Goal: Find specific page/section: Find specific page/section

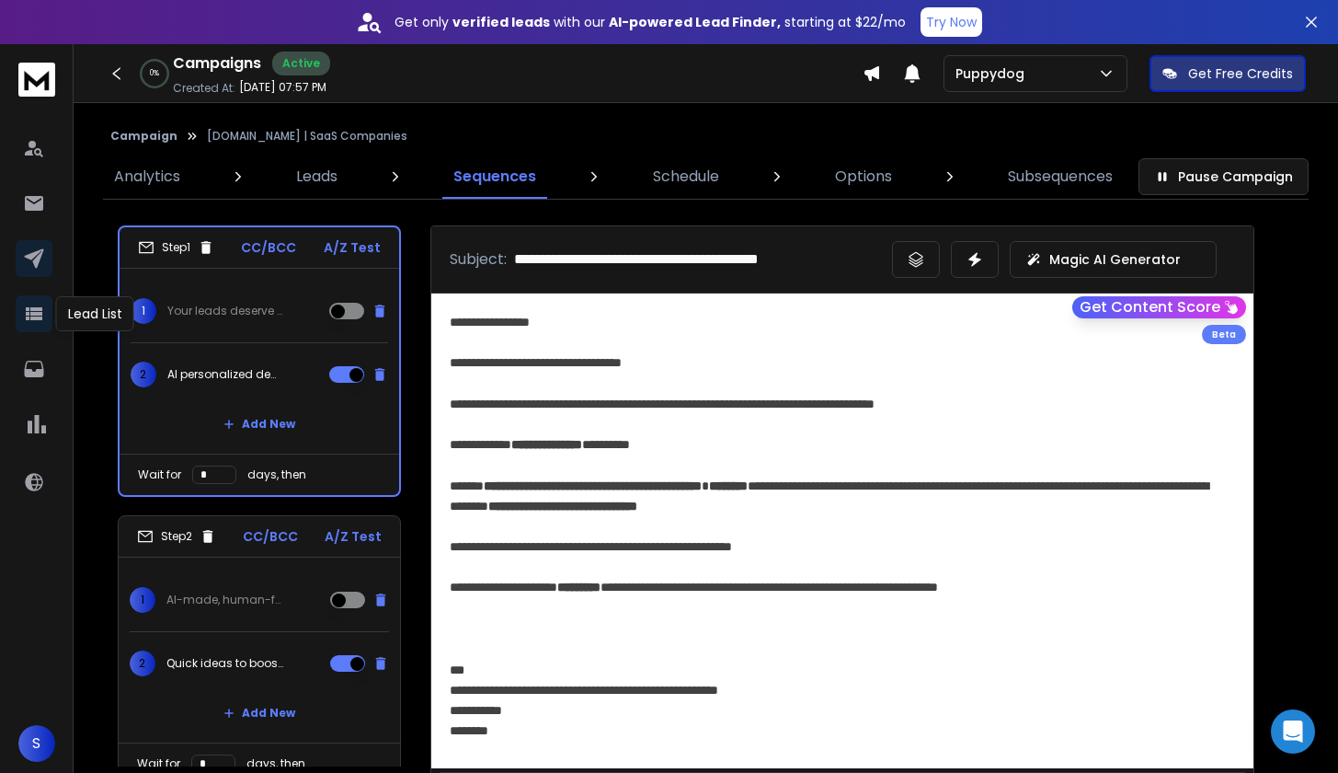
click at [42, 304] on icon at bounding box center [34, 314] width 22 height 22
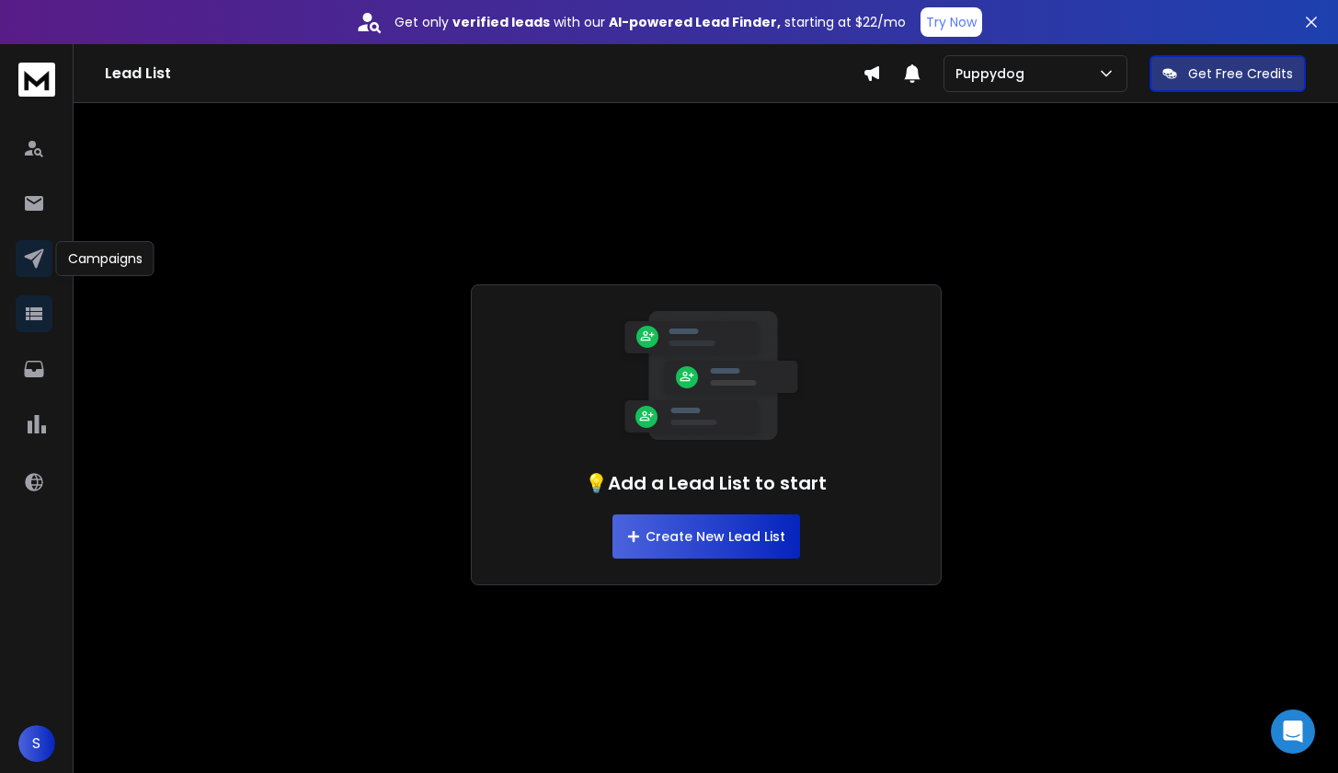
click at [39, 266] on icon at bounding box center [34, 258] width 22 height 22
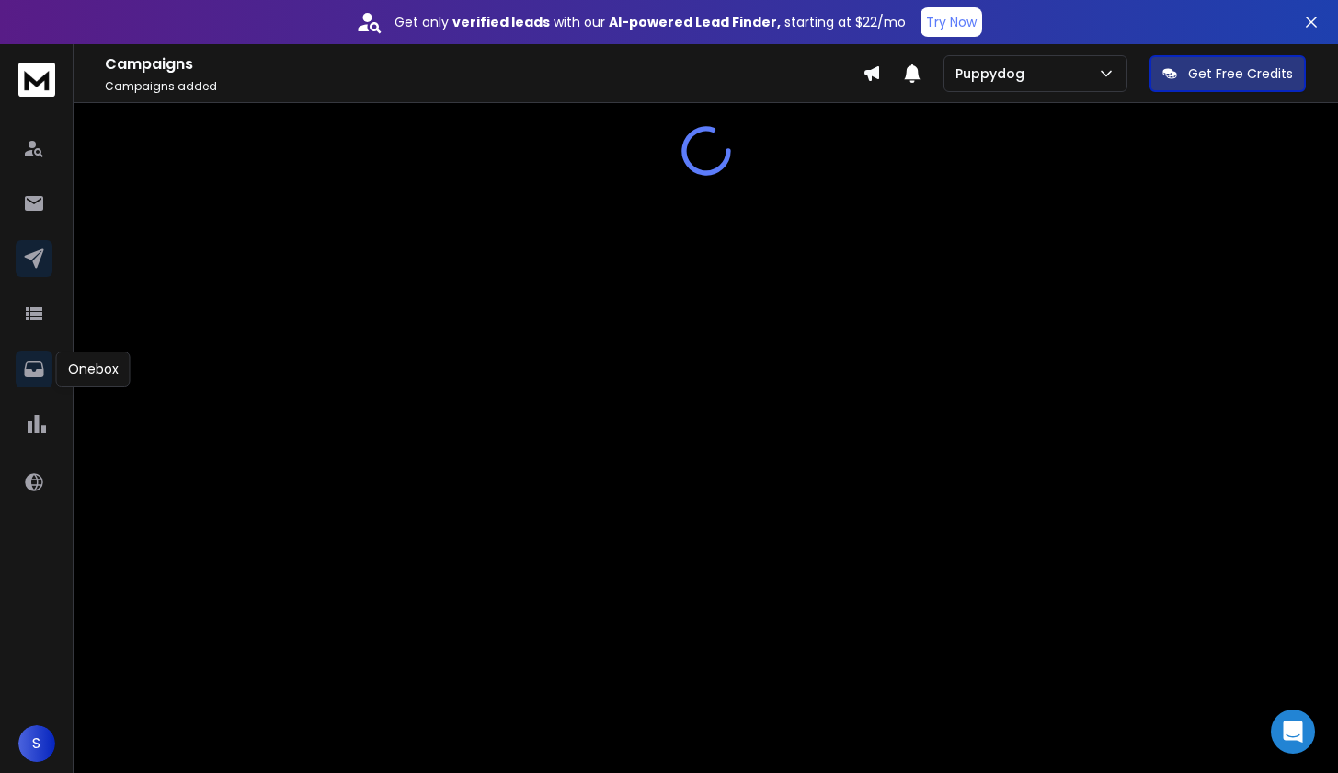
click at [32, 359] on icon at bounding box center [34, 369] width 22 height 22
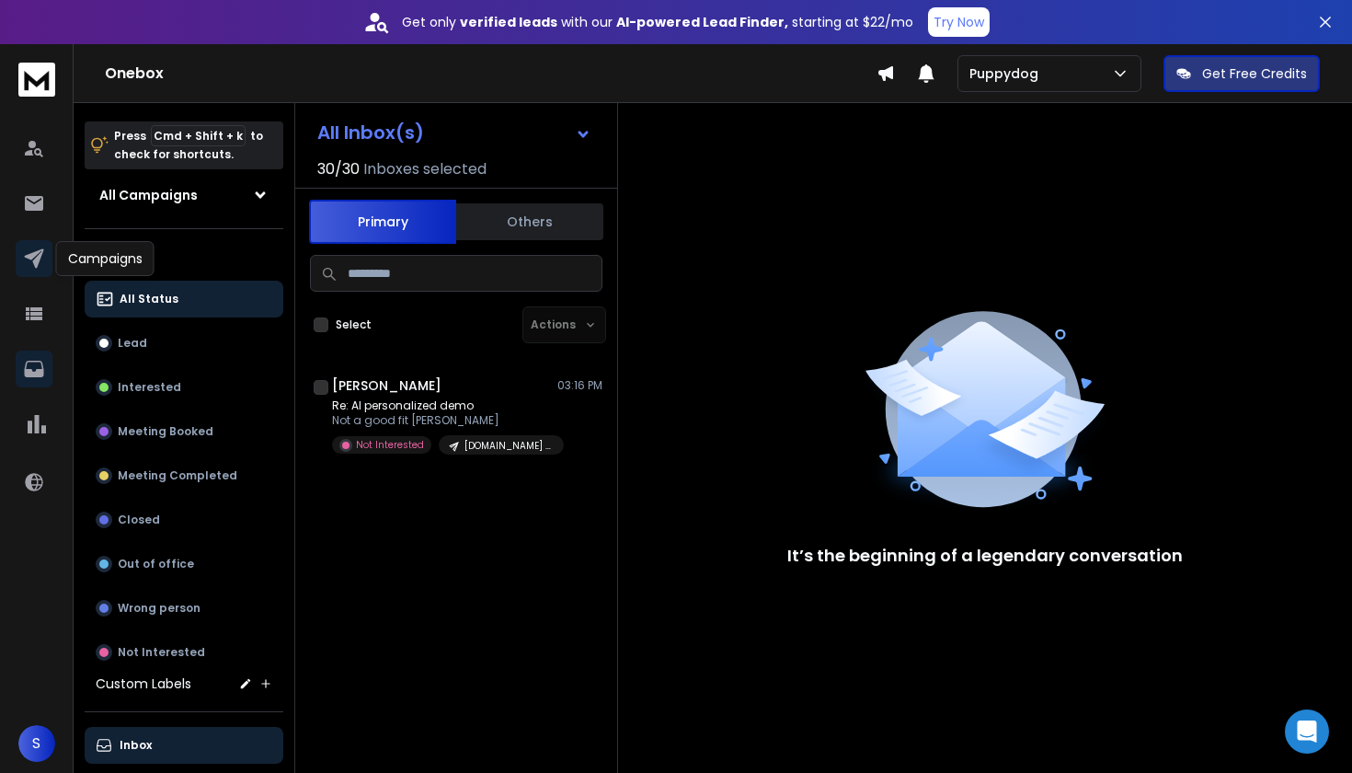
click at [36, 259] on icon at bounding box center [33, 257] width 19 height 19
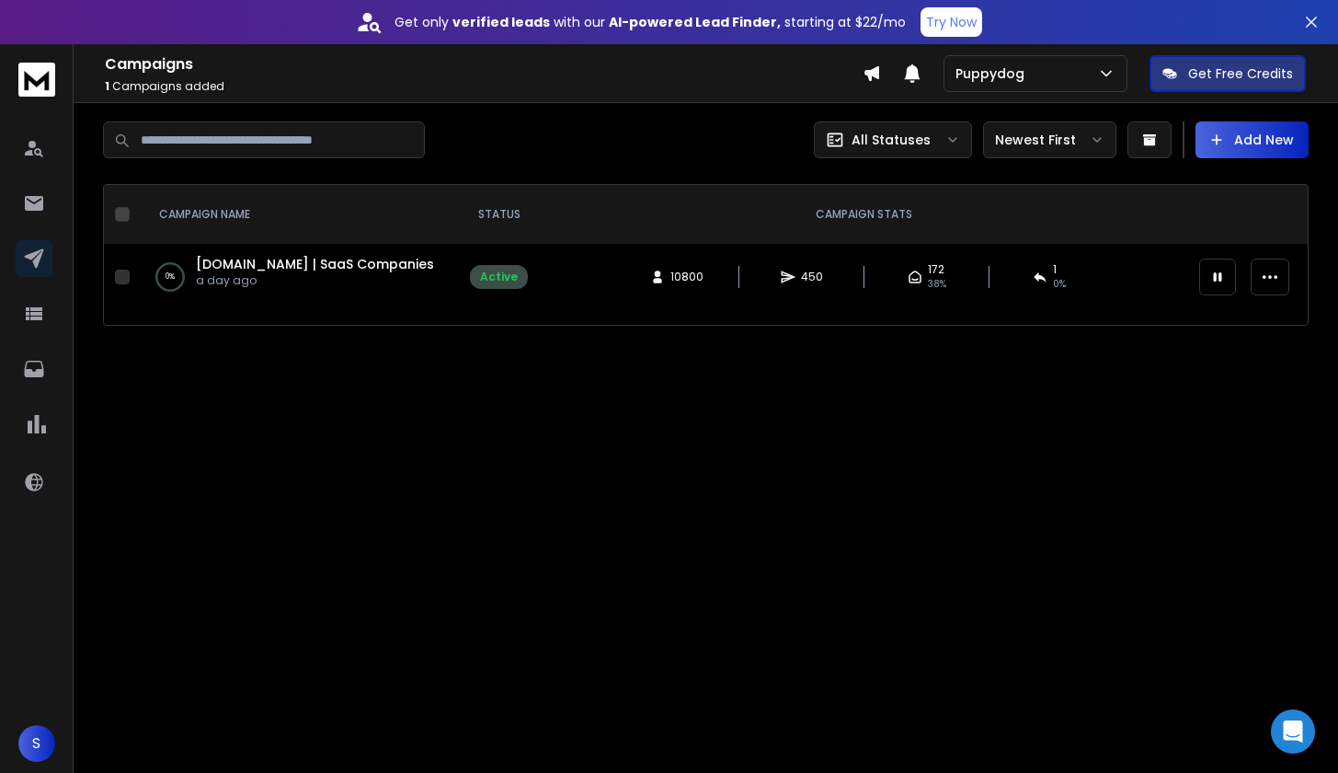
click at [558, 273] on div "10800 450 172 38 % 1 0 %" at bounding box center [863, 276] width 627 height 29
